Goal: Task Accomplishment & Management: Manage account settings

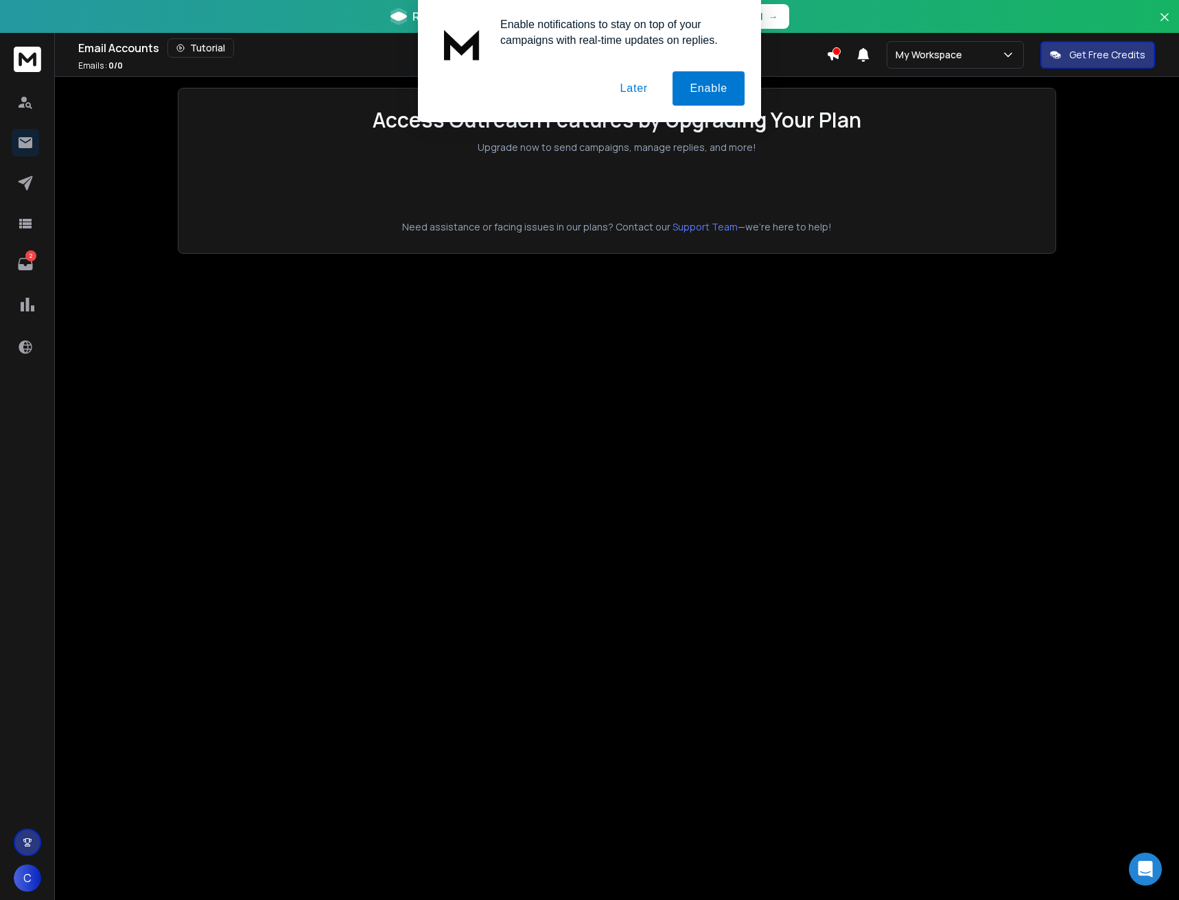
click at [619, 93] on button "Later" at bounding box center [634, 88] width 62 height 34
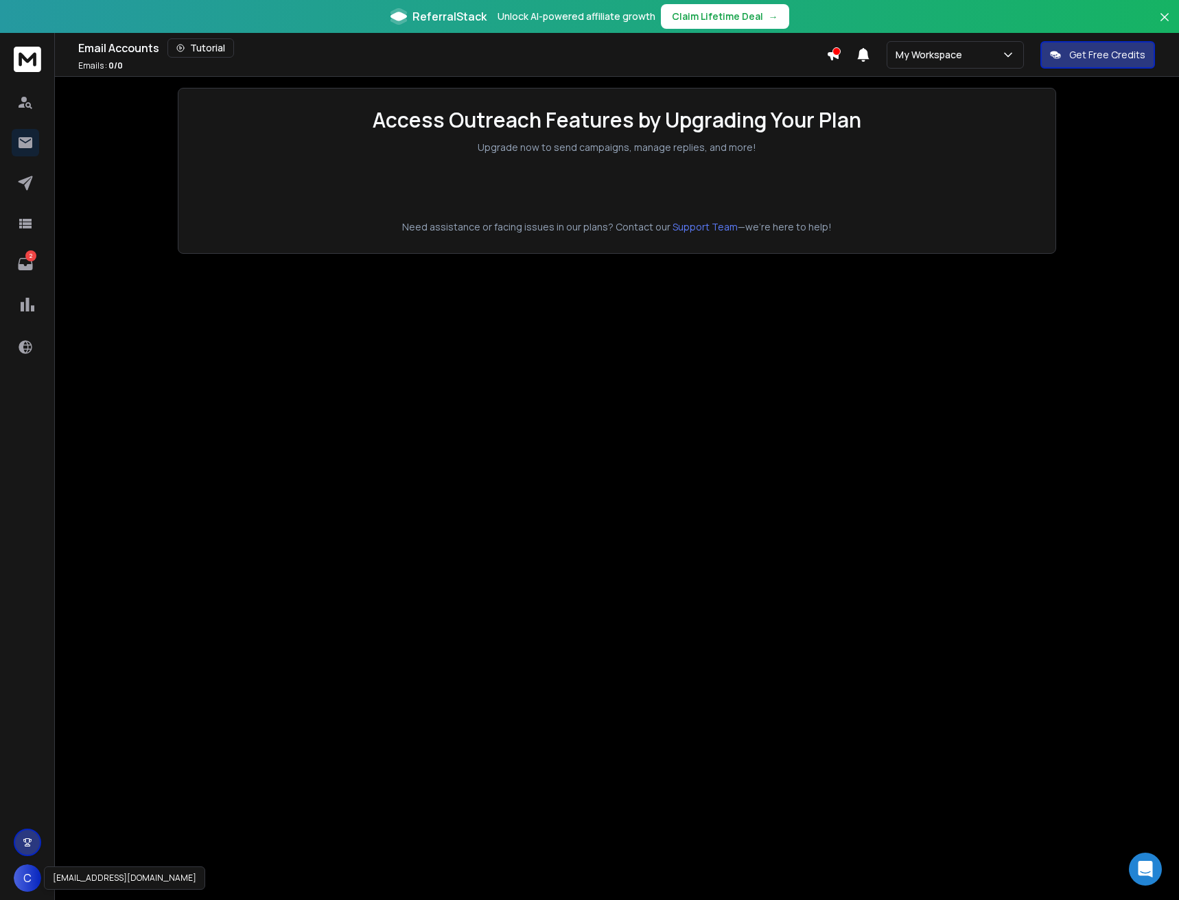
click at [30, 876] on span "C" at bounding box center [27, 878] width 27 height 27
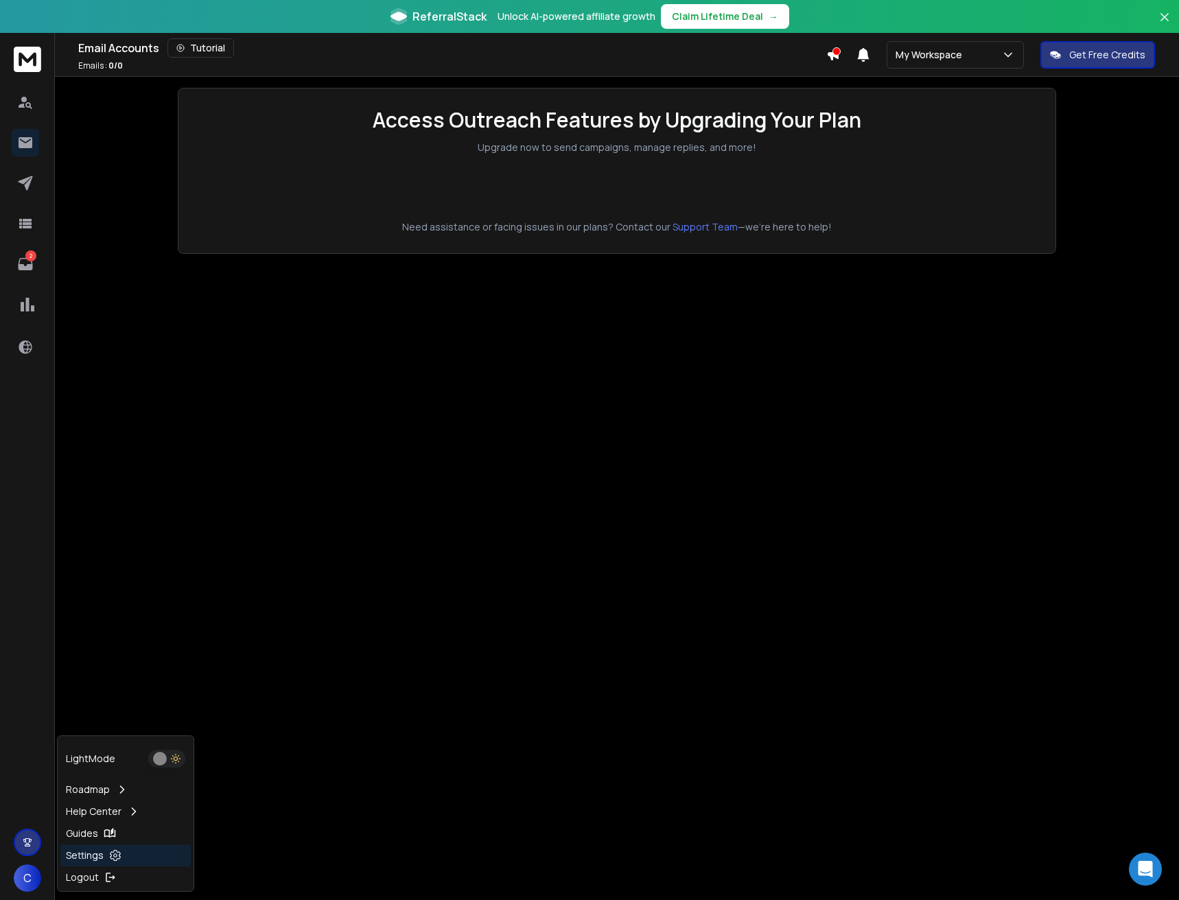
click at [106, 858] on div "Settings" at bounding box center [125, 856] width 130 height 22
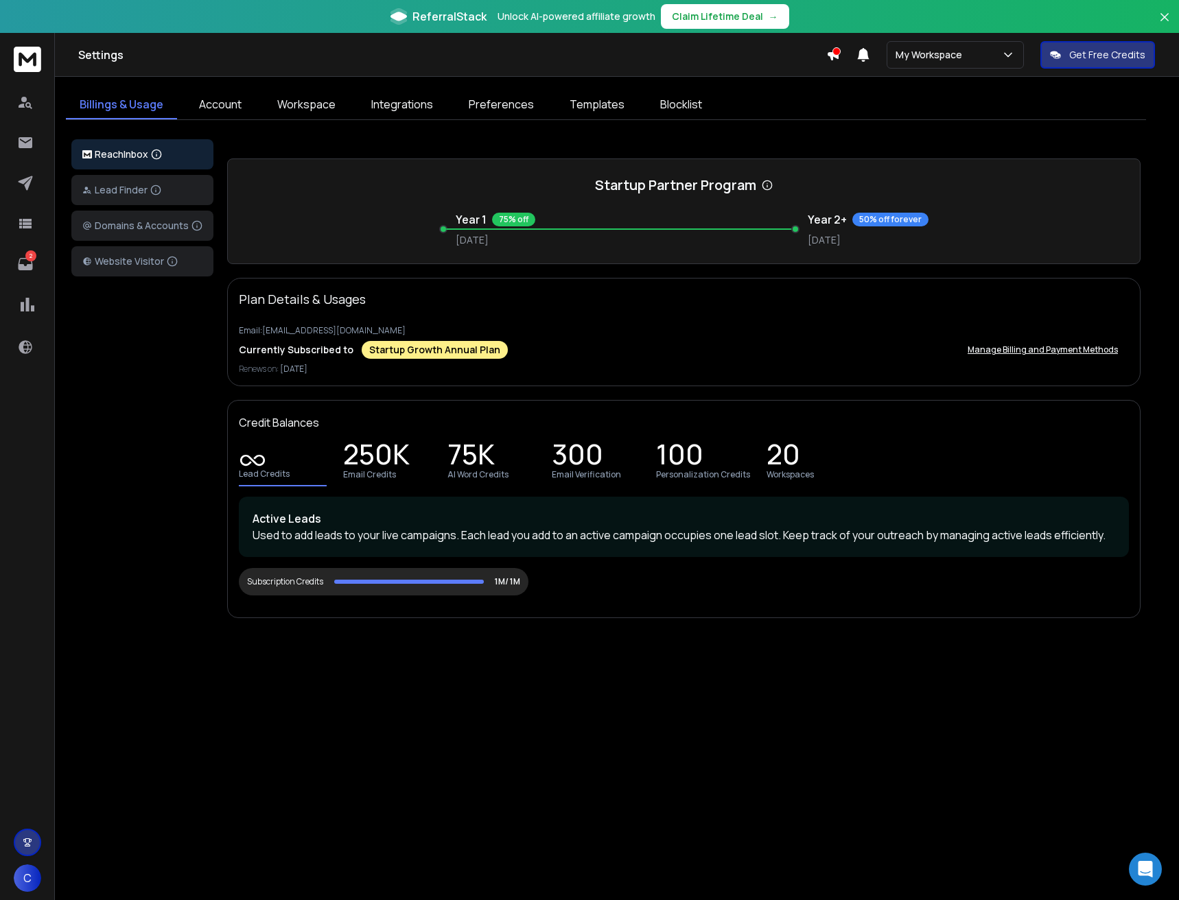
click at [220, 109] on link "Account" at bounding box center [220, 105] width 70 height 29
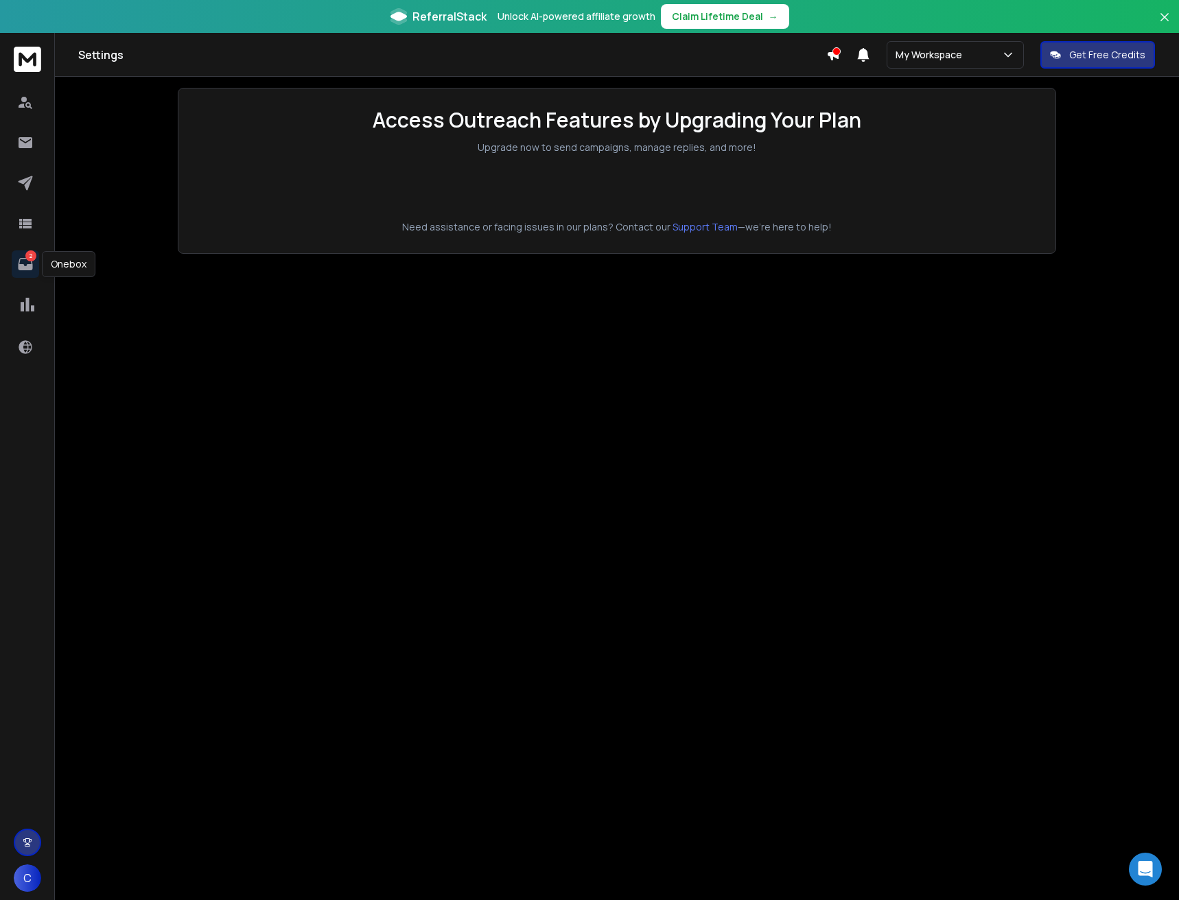
click at [34, 271] on link "2" at bounding box center [25, 263] width 27 height 27
click at [30, 264] on icon at bounding box center [25, 264] width 16 height 16
click at [29, 263] on icon at bounding box center [25, 264] width 16 height 16
click at [18, 218] on icon at bounding box center [25, 223] width 16 height 16
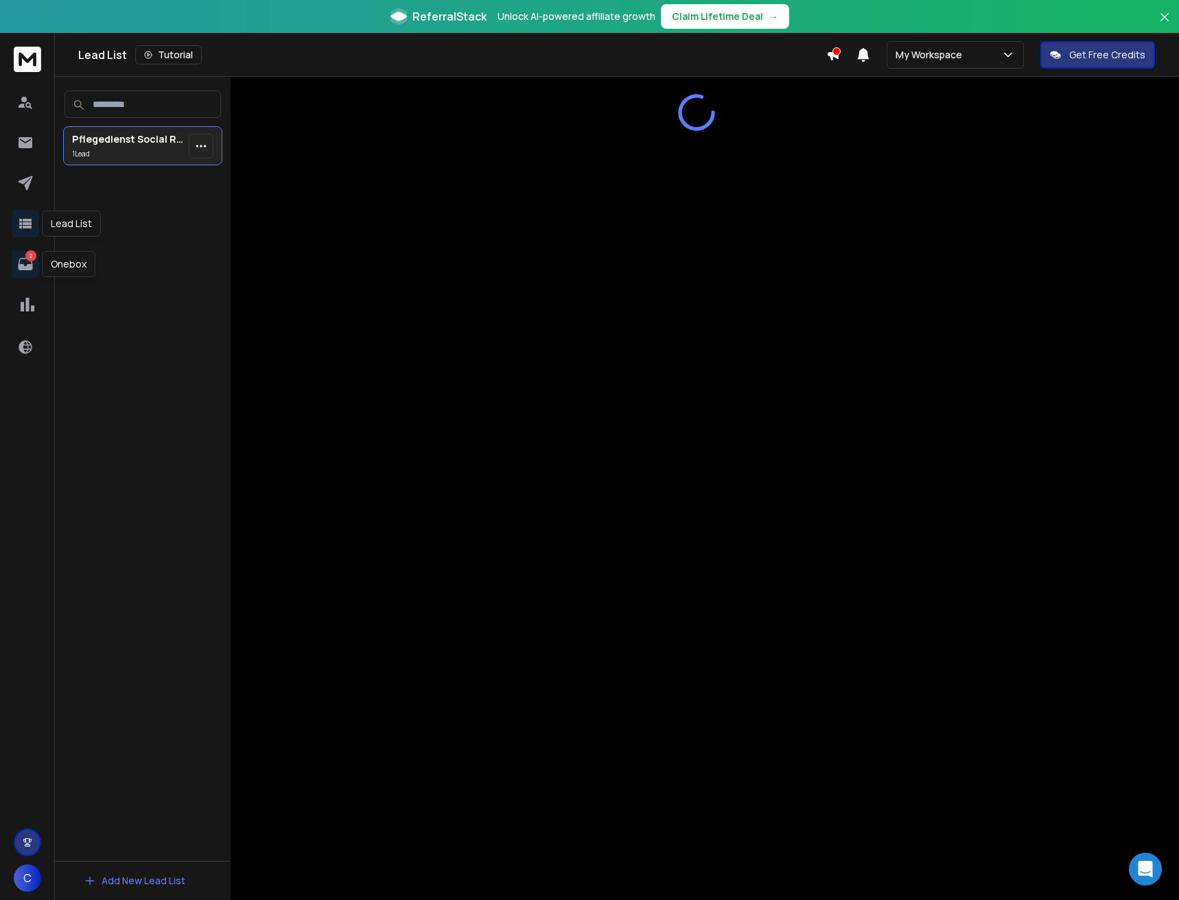
click at [27, 264] on icon at bounding box center [25, 264] width 16 height 16
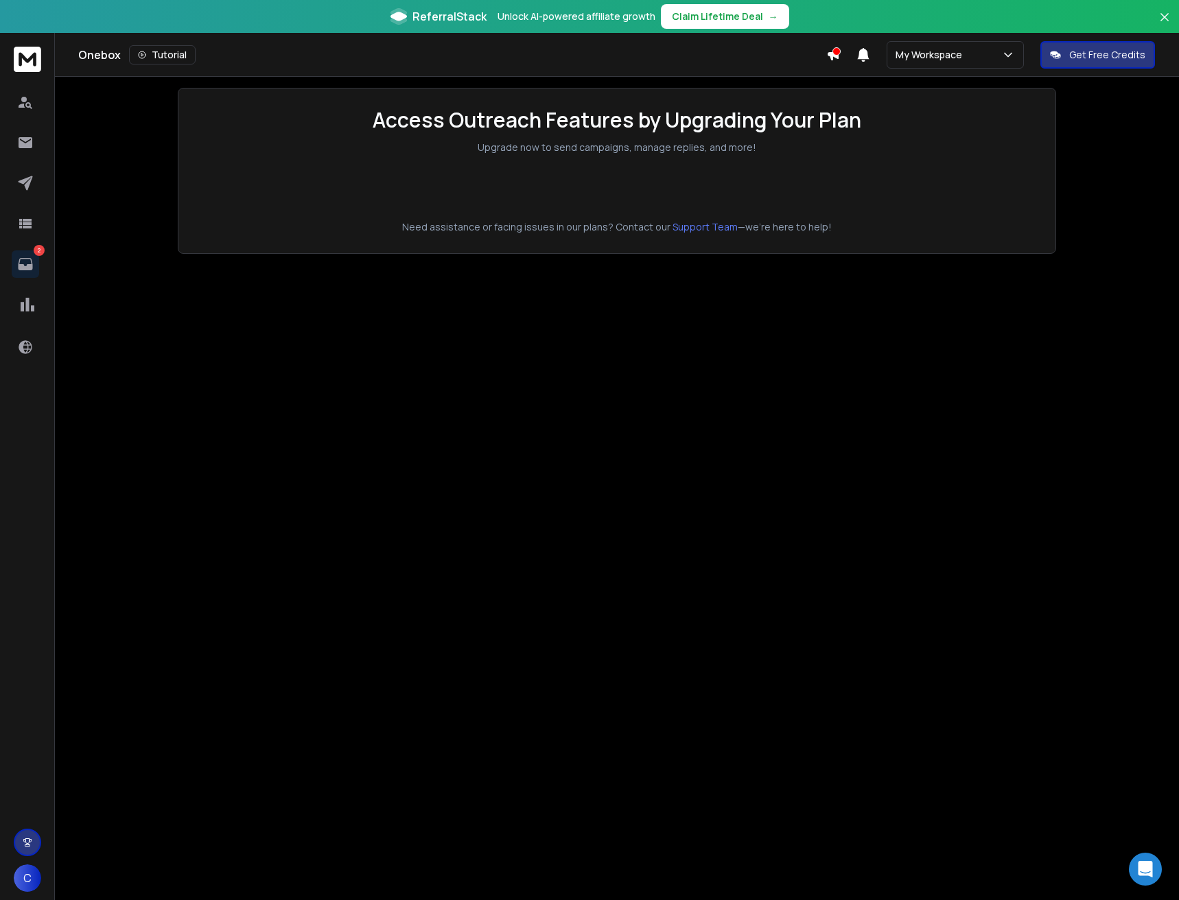
click at [32, 261] on icon at bounding box center [25, 264] width 16 height 16
click at [30, 132] on link at bounding box center [25, 142] width 27 height 27
click at [21, 142] on icon at bounding box center [26, 142] width 14 height 11
click at [28, 106] on icon at bounding box center [26, 105] width 14 height 7
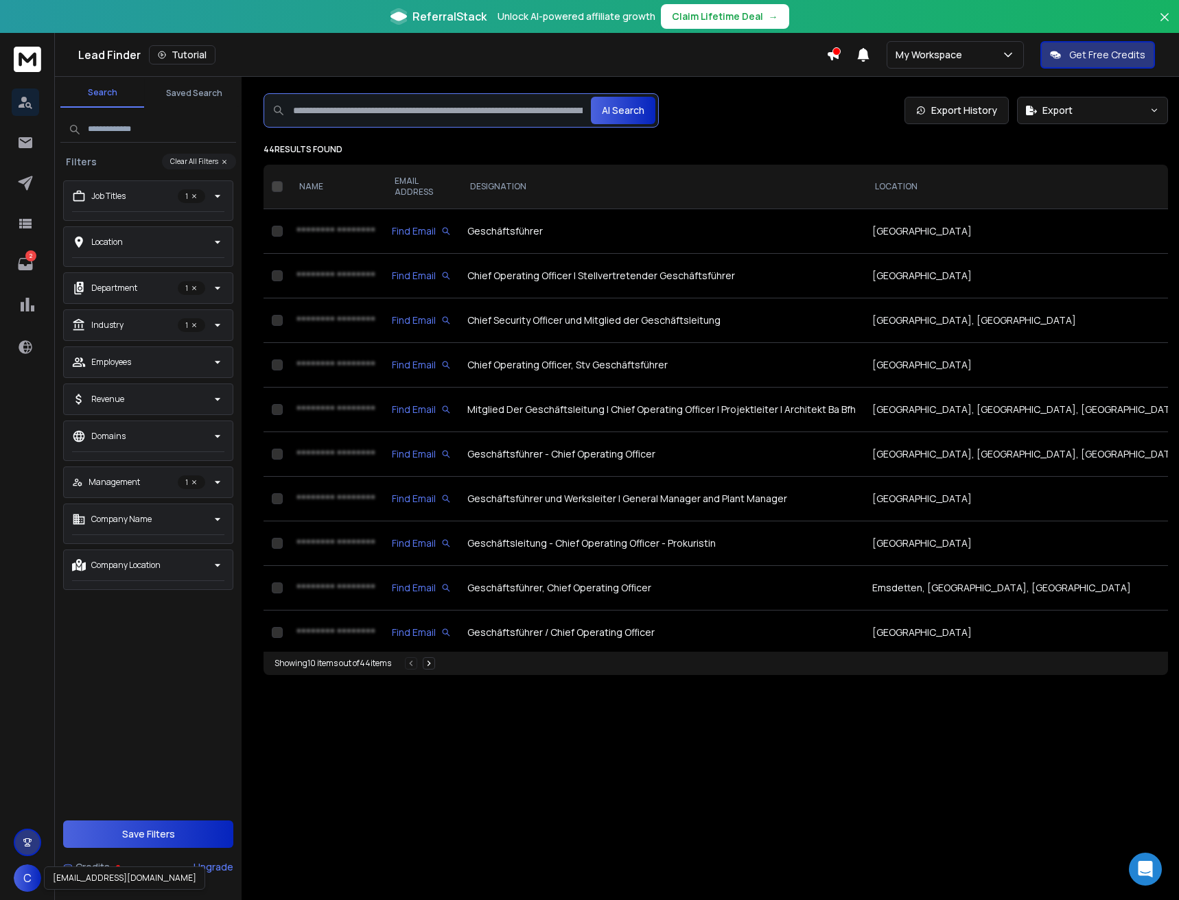
click at [25, 883] on span "C" at bounding box center [27, 878] width 27 height 27
click at [128, 858] on div "Settings" at bounding box center [125, 856] width 130 height 22
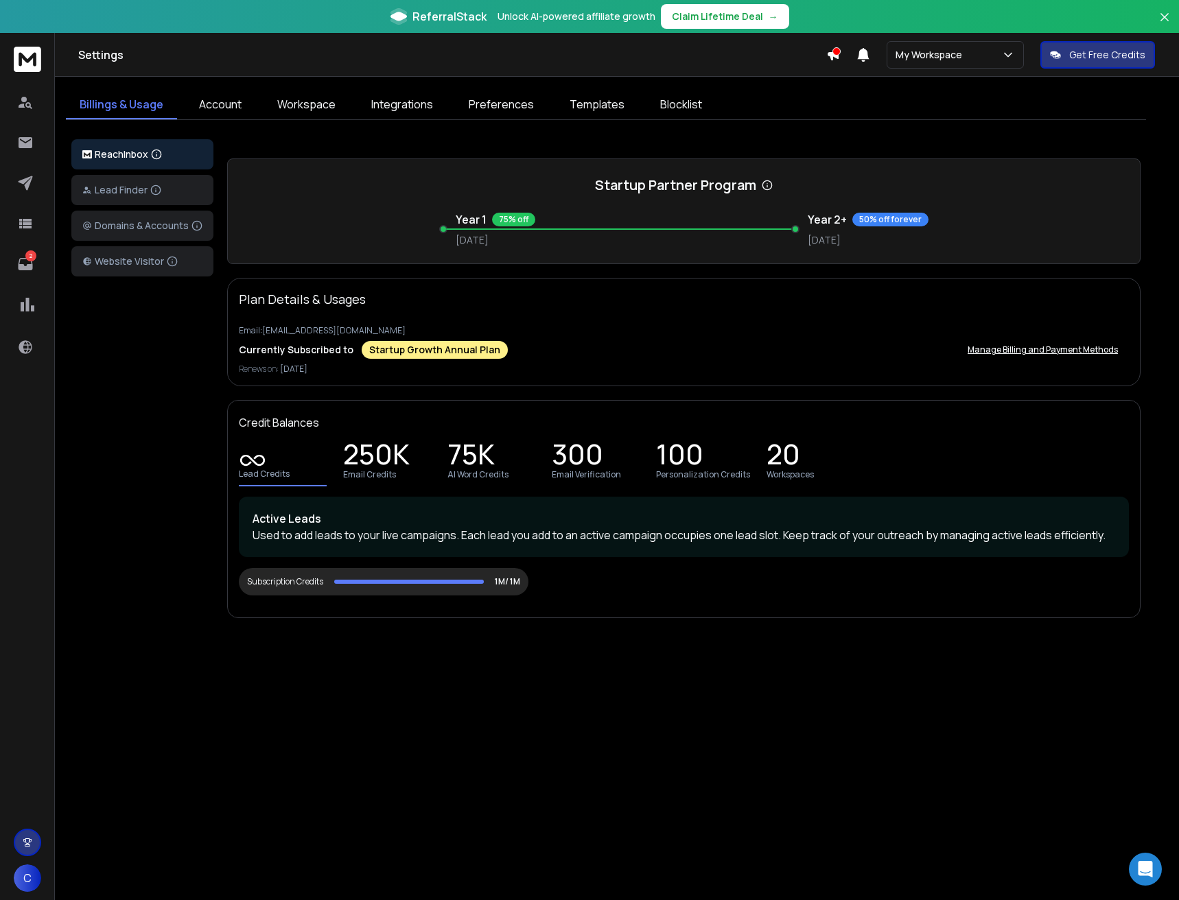
click at [220, 96] on link "Account" at bounding box center [220, 105] width 70 height 29
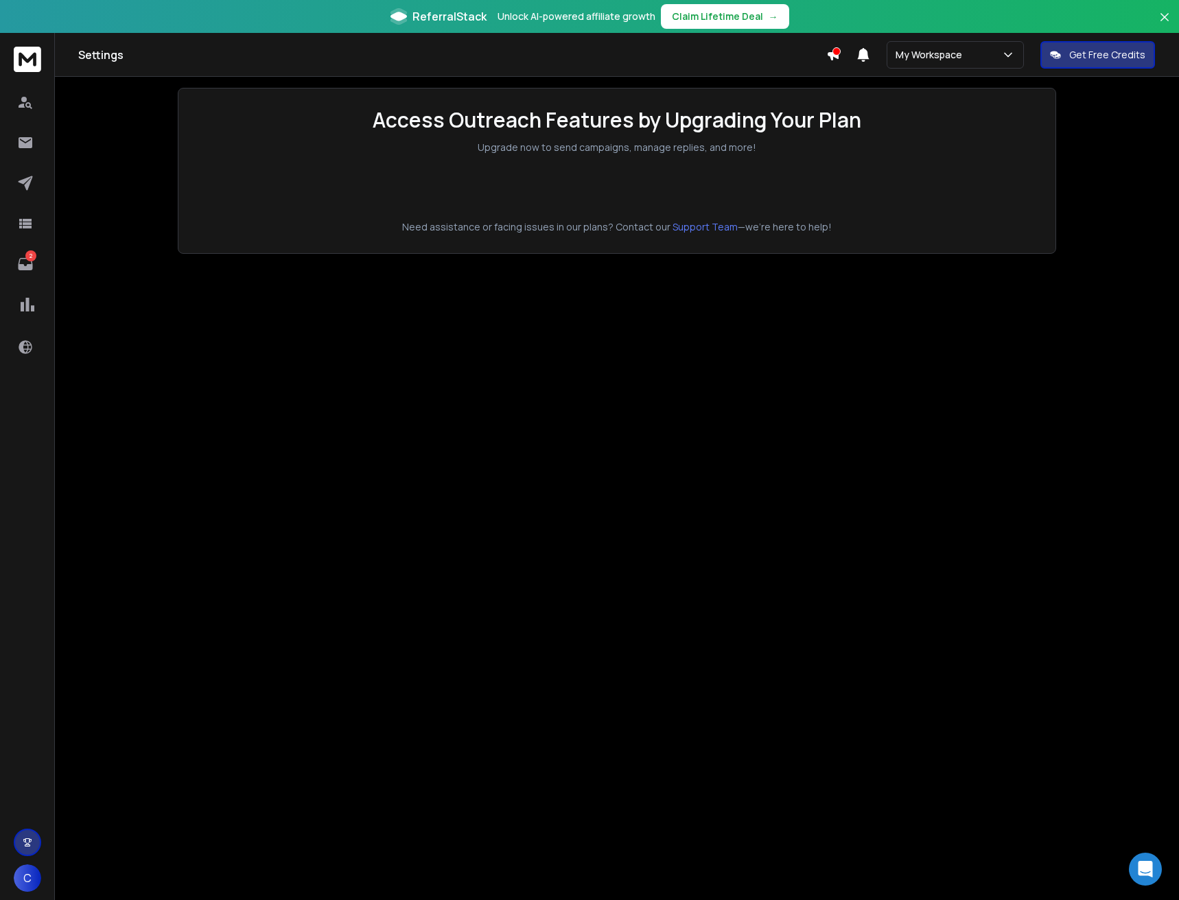
click at [107, 98] on div "Access Outreach Features by Upgrading Your Plan Upgrade now to send campaigns, …" at bounding box center [589, 149] width 1179 height 232
click at [30, 876] on span "C" at bounding box center [27, 878] width 27 height 27
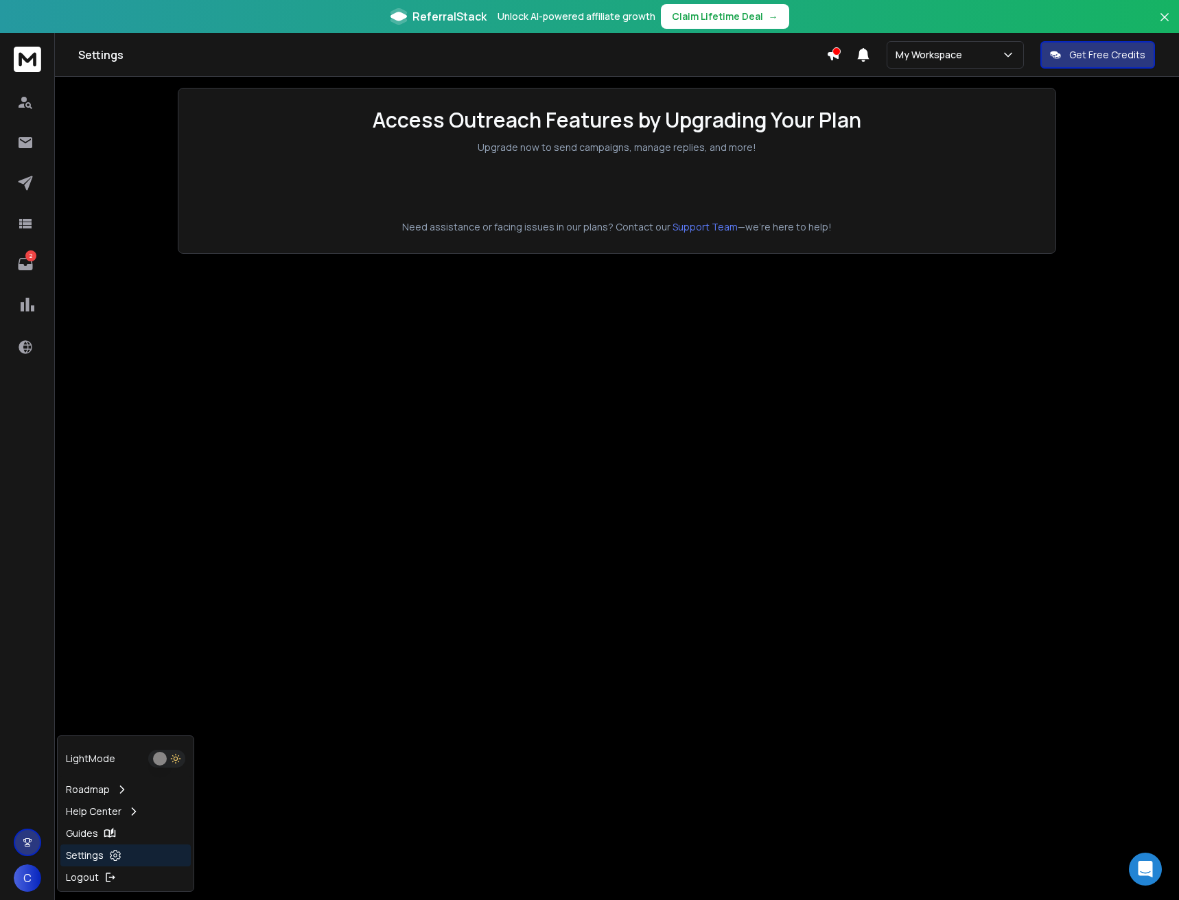
click at [91, 863] on div "Settings" at bounding box center [125, 856] width 130 height 22
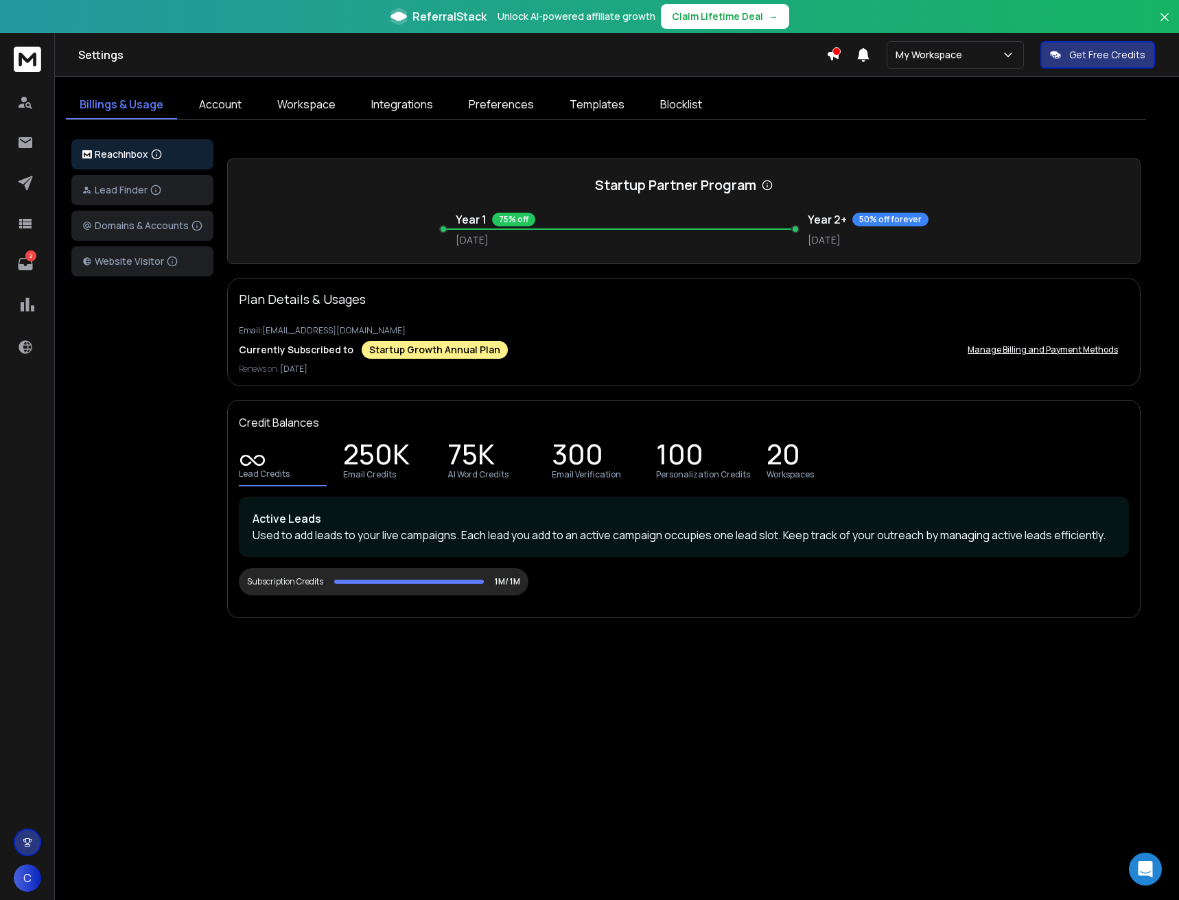
click at [1046, 350] on p "Manage Billing and Payment Methods" at bounding box center [1043, 349] width 150 height 11
